Goal: Communication & Community: Answer question/provide support

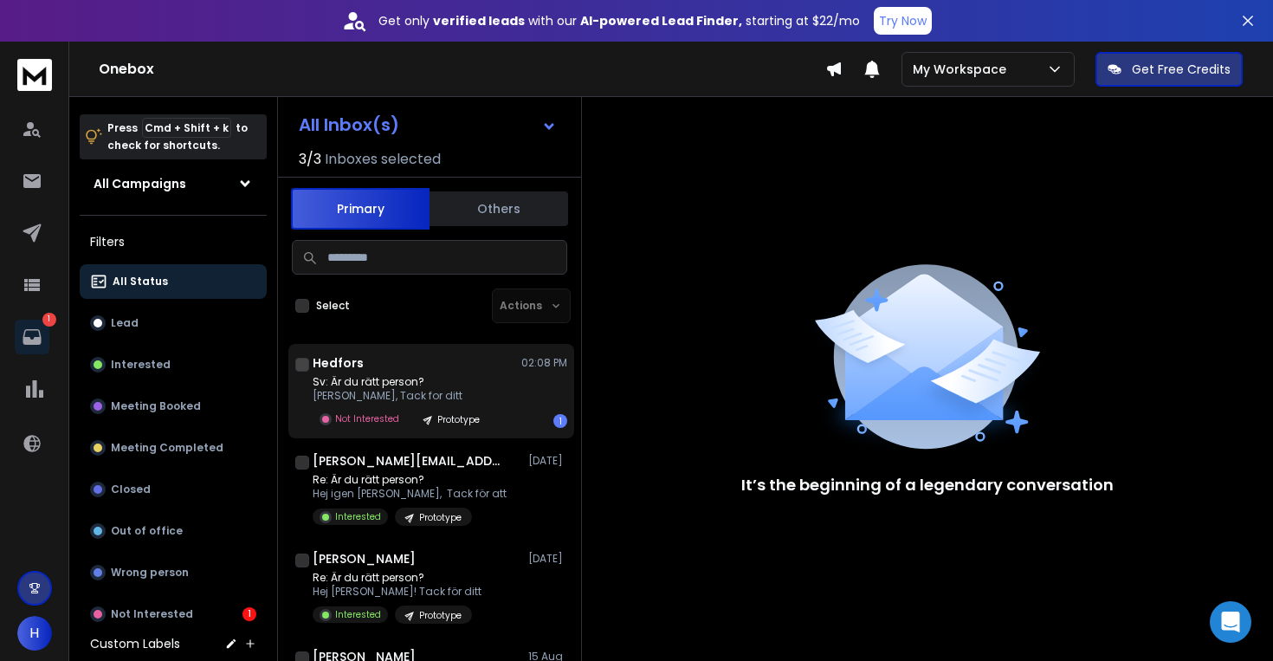
click at [457, 370] on div "Hedfors 02:08 PM" at bounding box center [440, 362] width 255 height 17
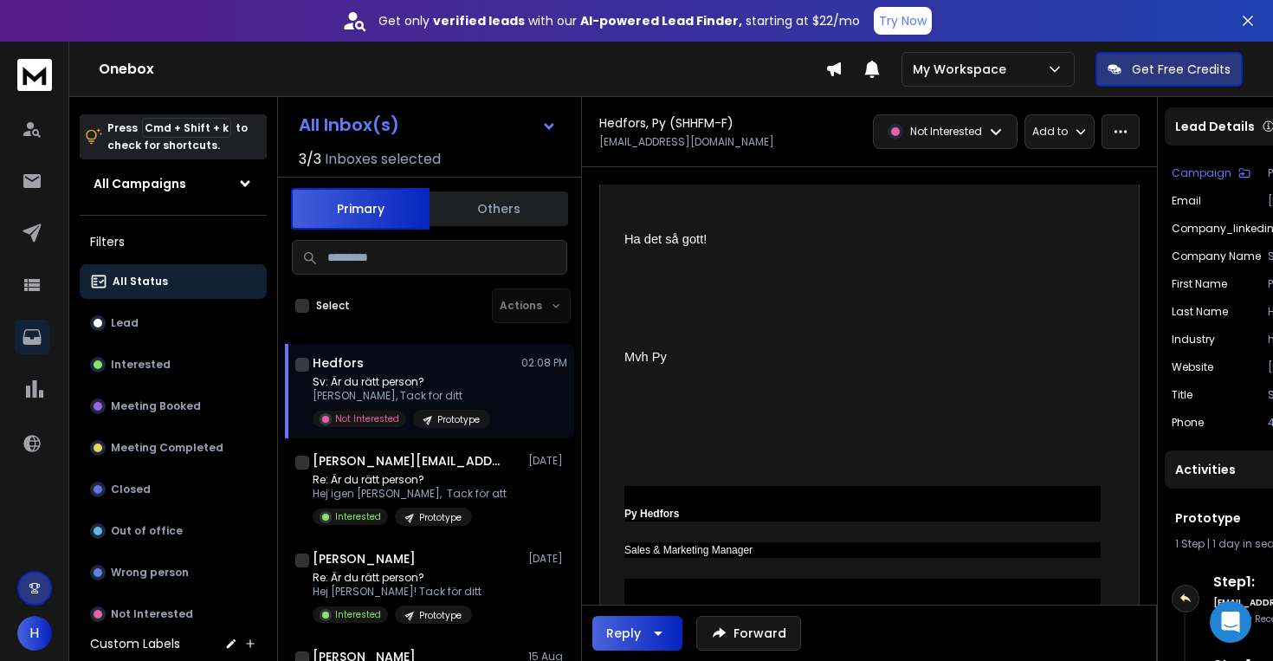
scroll to position [860, 0]
